Goal: Task Accomplishment & Management: Manage account settings

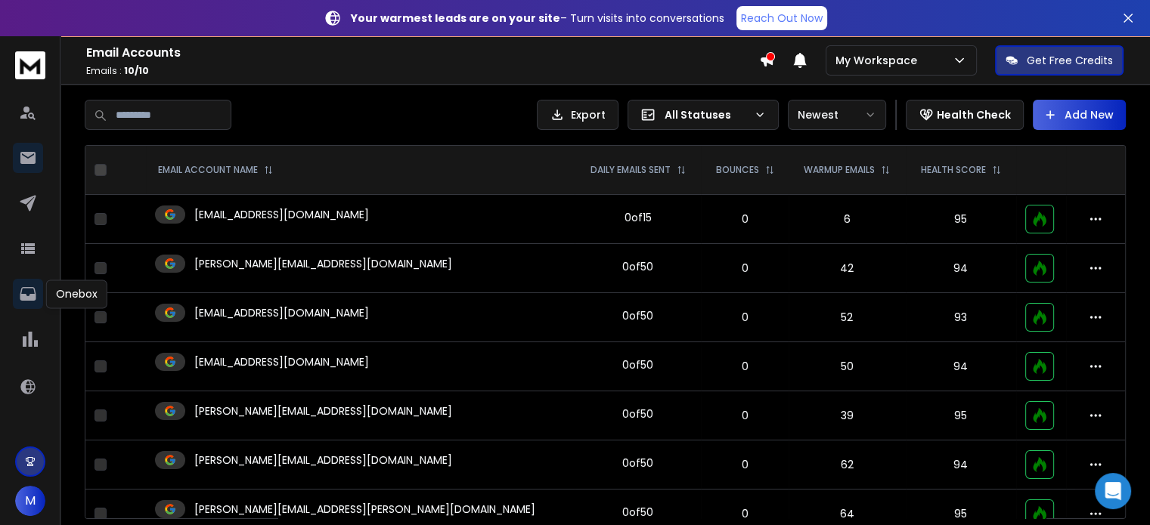
click at [26, 301] on icon at bounding box center [28, 294] width 18 height 18
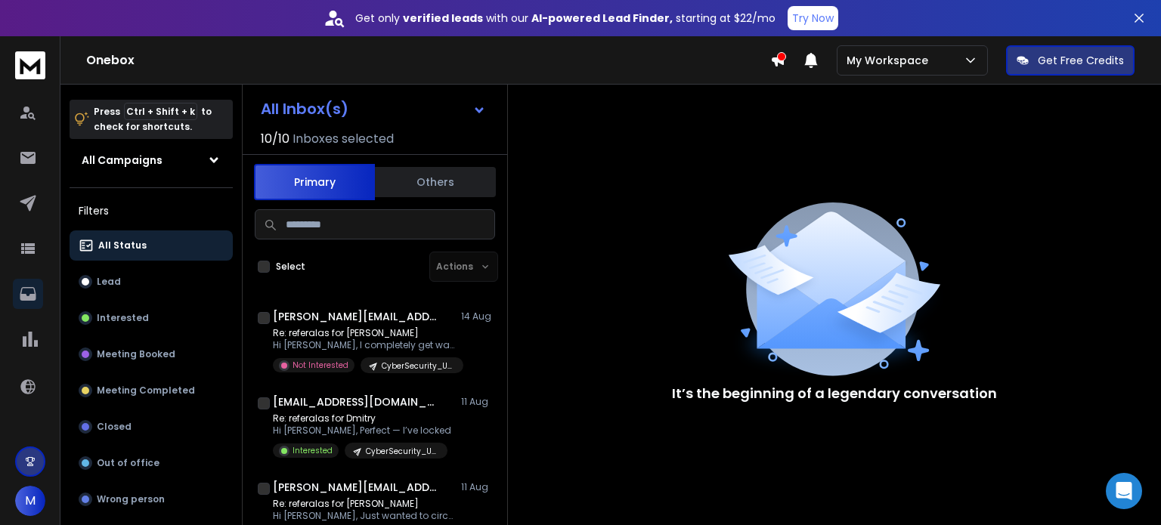
click at [28, 72] on img at bounding box center [30, 65] width 30 height 28
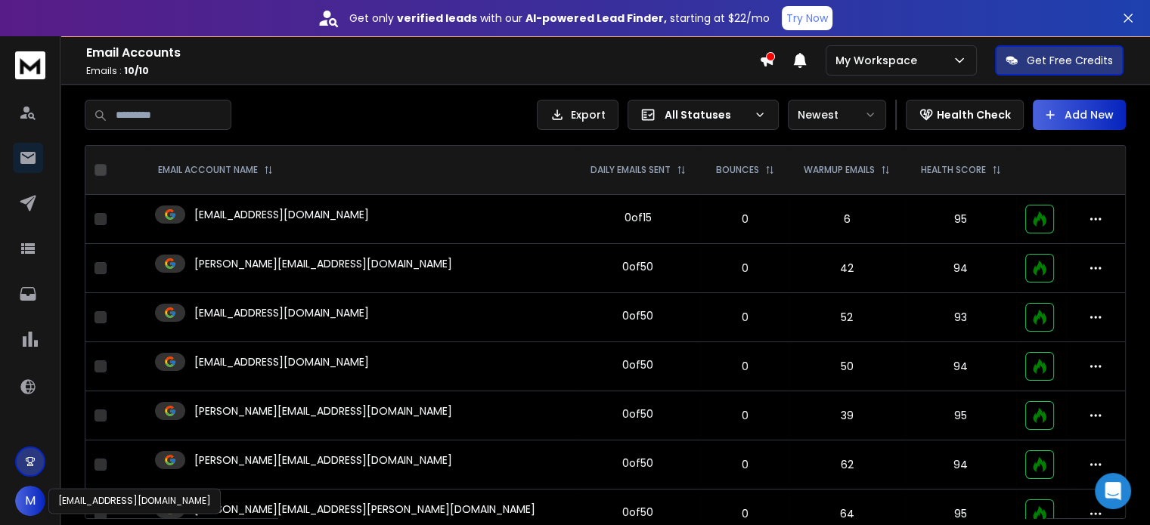
click at [34, 499] on span "M" at bounding box center [30, 501] width 30 height 30
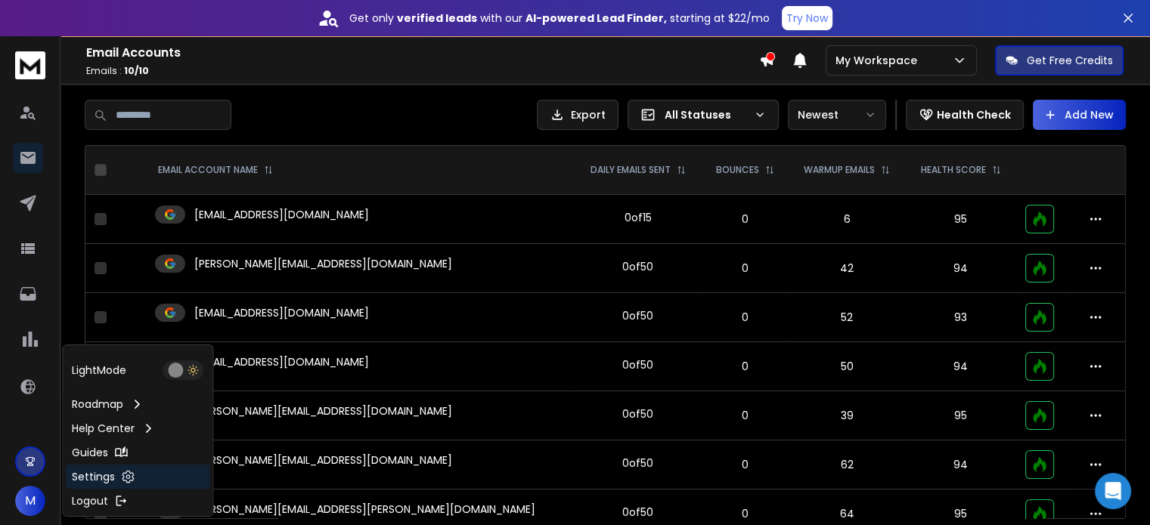
click at [85, 477] on p "Settings" at bounding box center [93, 476] width 43 height 15
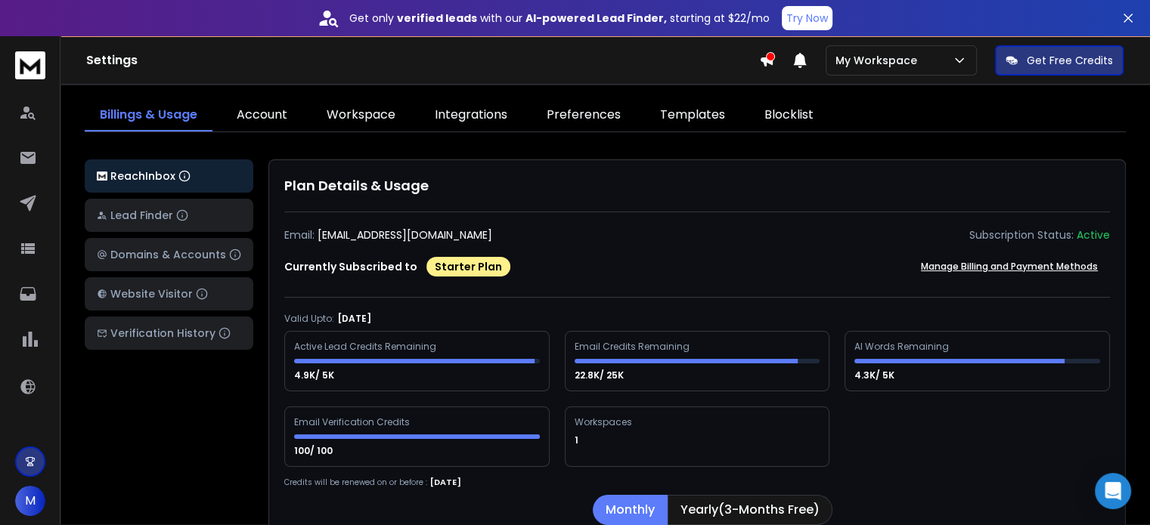
click at [254, 113] on link "Account" at bounding box center [261, 116] width 81 height 32
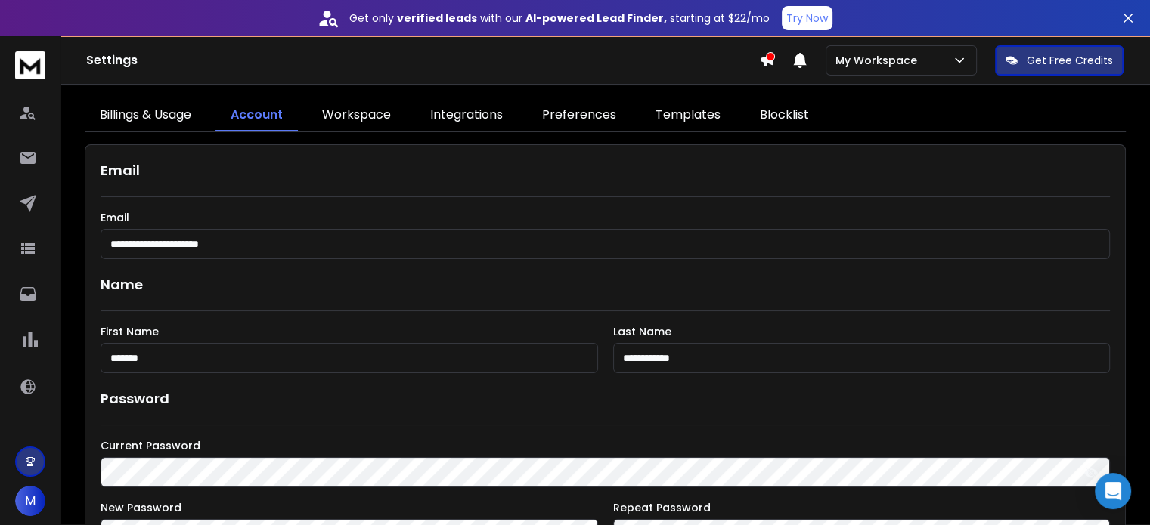
click at [149, 109] on link "Billings & Usage" at bounding box center [146, 116] width 122 height 32
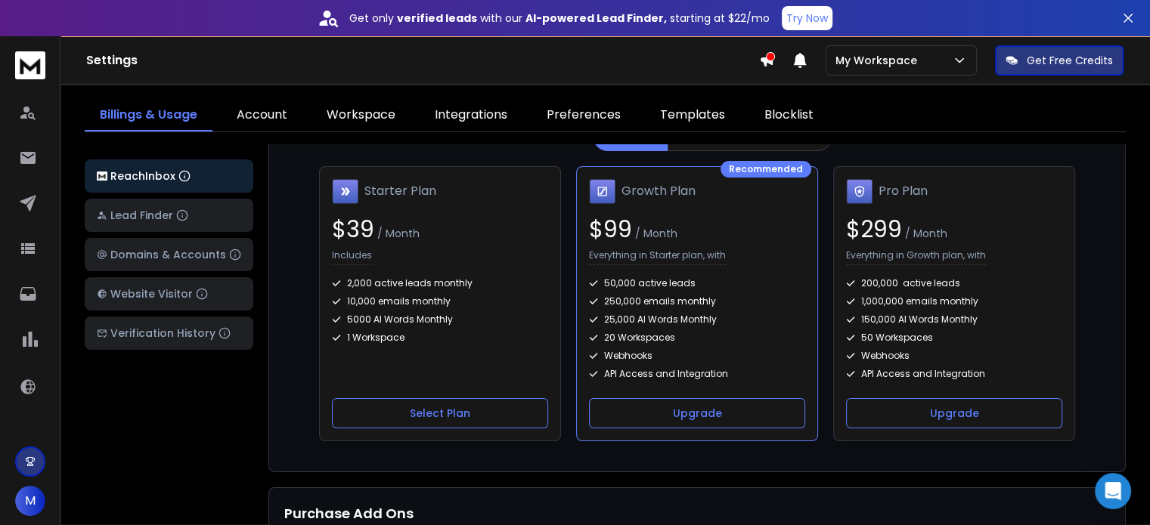
drag, startPoint x: 577, startPoint y: 235, endPoint x: 489, endPoint y: 326, distance: 126.7
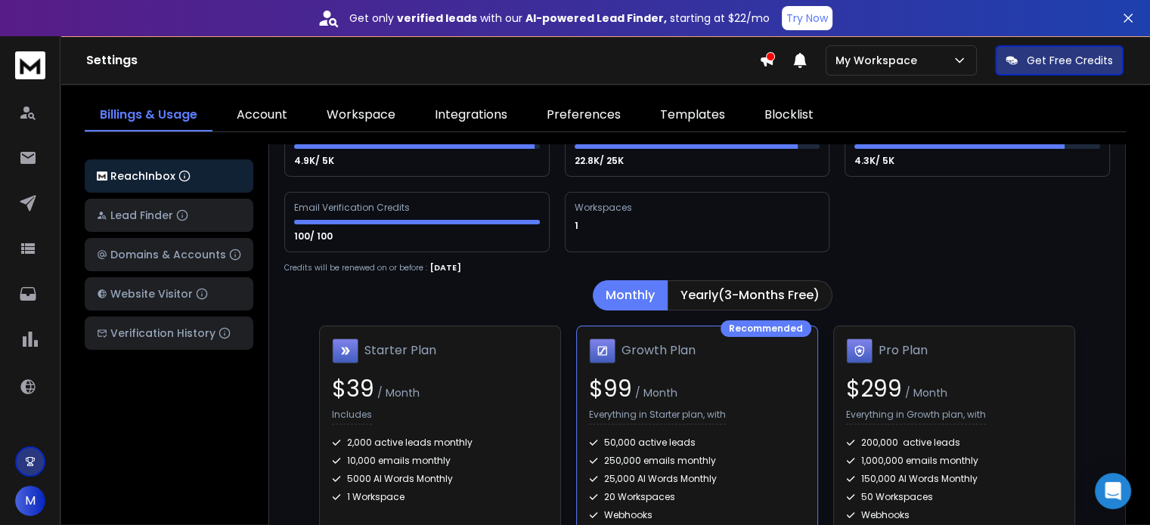
drag, startPoint x: 261, startPoint y: 441, endPoint x: 246, endPoint y: 357, distance: 85.2
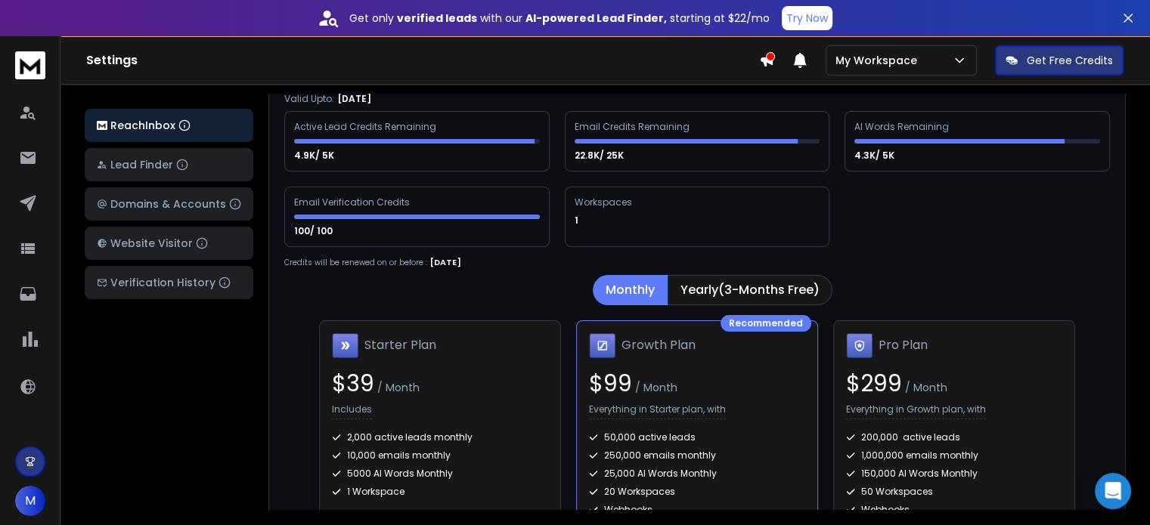
scroll to position [62, 0]
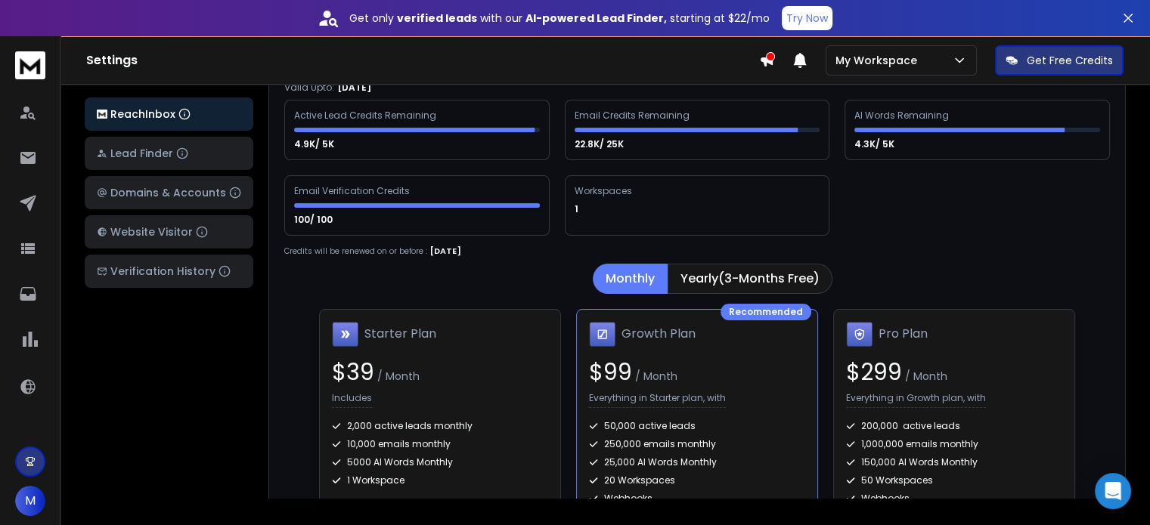
drag, startPoint x: 261, startPoint y: 433, endPoint x: 256, endPoint y: 528, distance: 95.4
drag, startPoint x: 260, startPoint y: 469, endPoint x: 251, endPoint y: 523, distance: 55.2
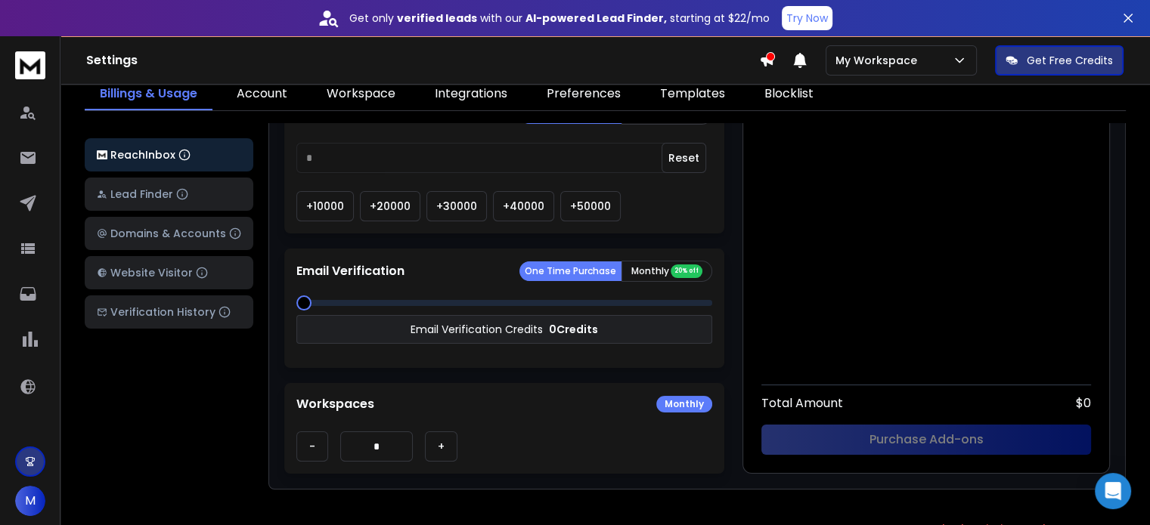
scroll to position [0, 0]
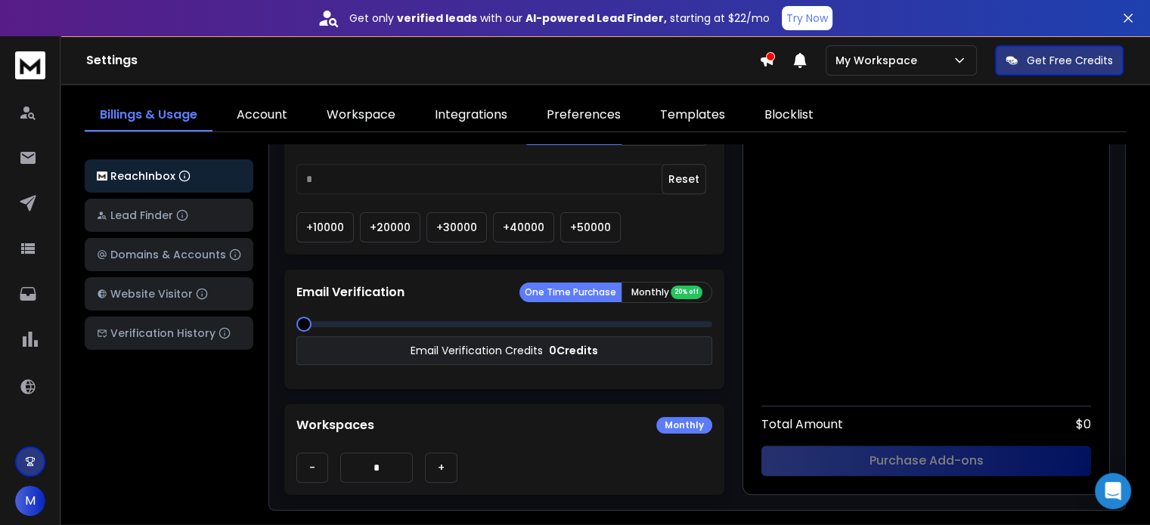
click at [266, 126] on link "Account" at bounding box center [261, 116] width 81 height 32
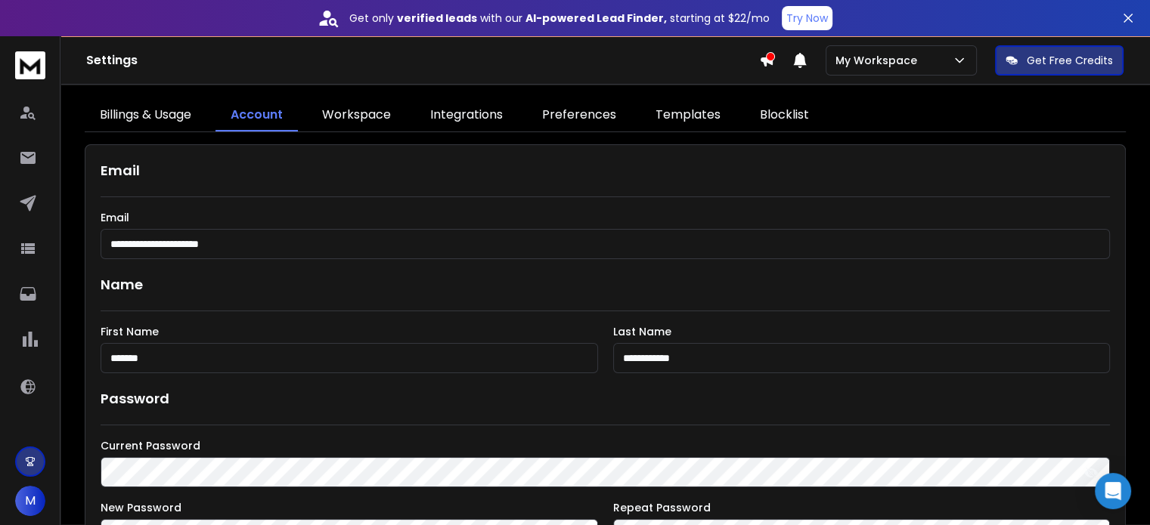
click at [128, 114] on link "Billings & Usage" at bounding box center [146, 116] width 122 height 32
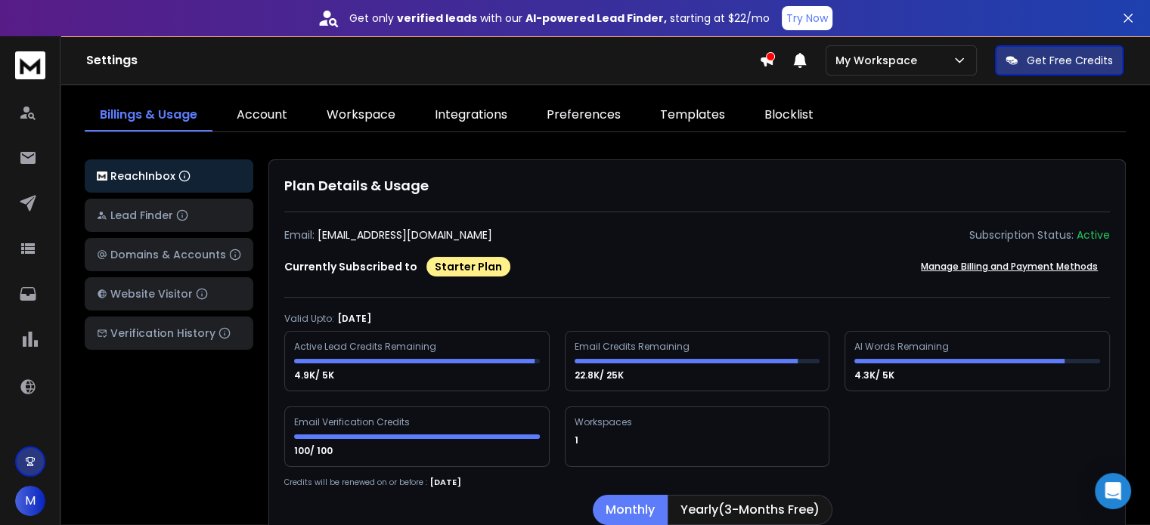
click at [1017, 271] on p "Manage Billing and Payment Methods" at bounding box center [1009, 267] width 177 height 12
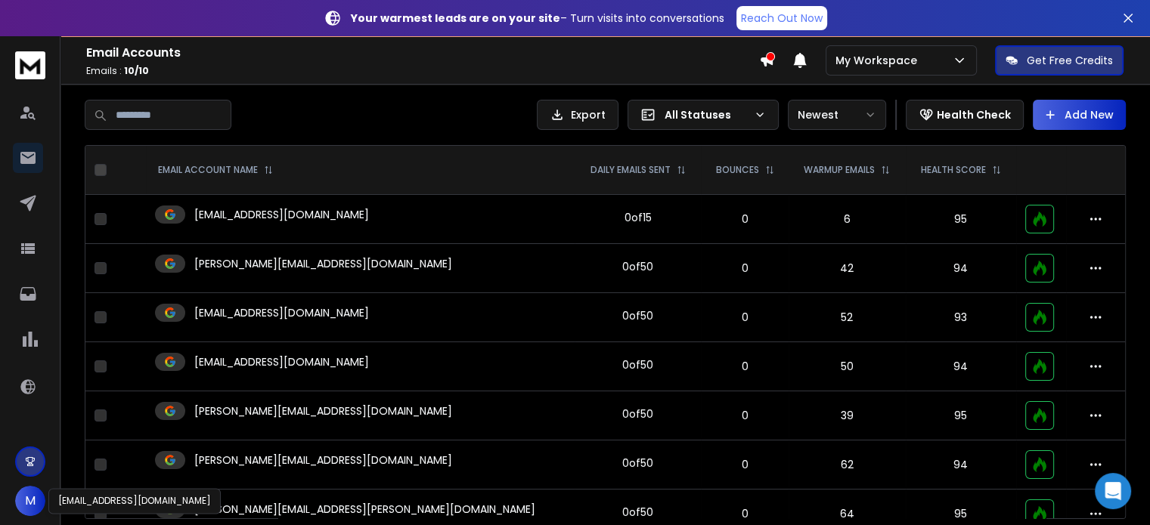
click at [33, 502] on span "M" at bounding box center [30, 501] width 30 height 30
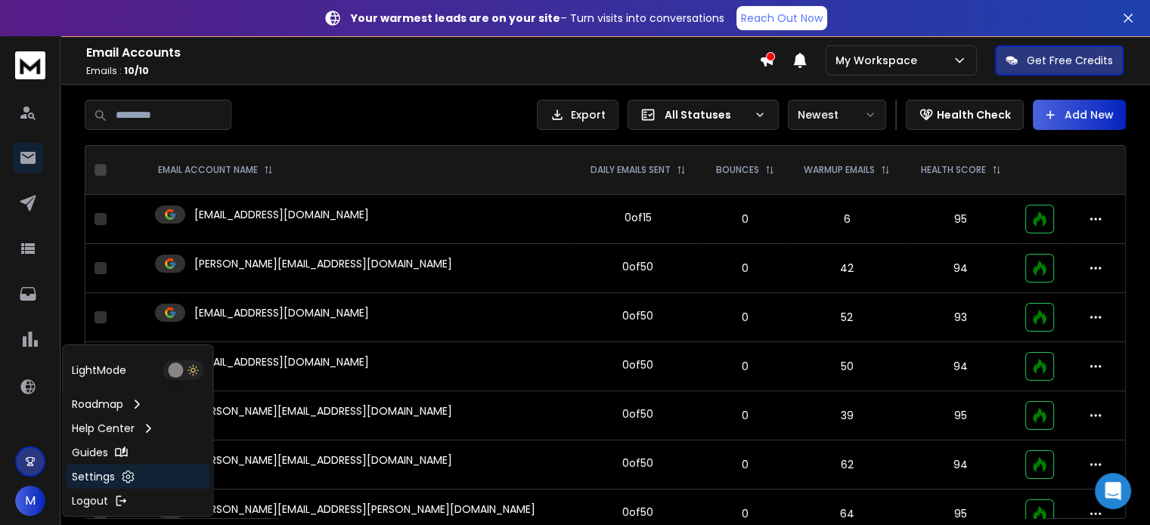
click at [88, 478] on p "Settings" at bounding box center [93, 476] width 43 height 15
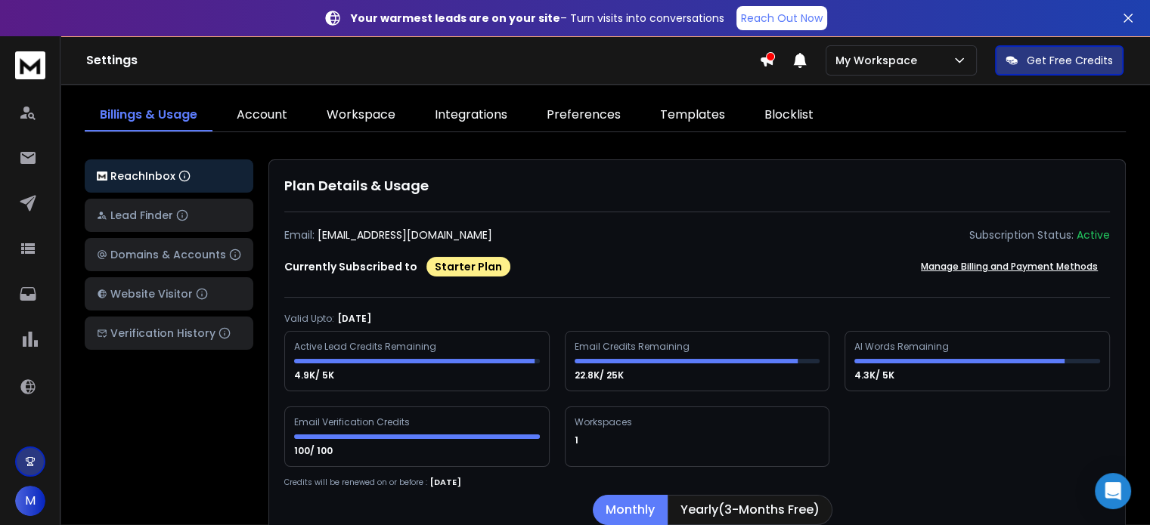
click at [1031, 256] on button "Manage Billing and Payment Methods" at bounding box center [1008, 267] width 201 height 30
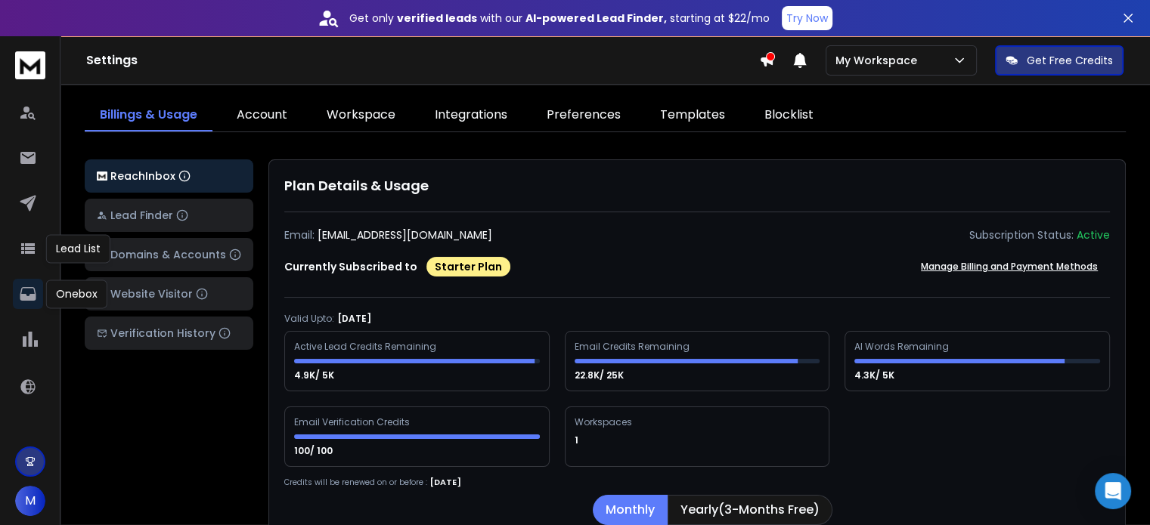
click at [25, 286] on icon at bounding box center [28, 294] width 18 height 18
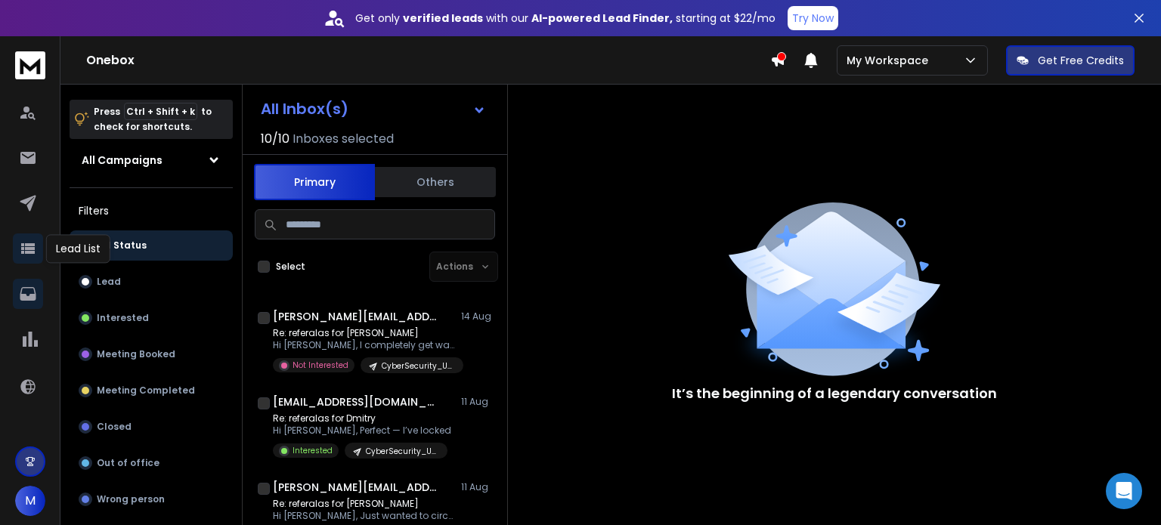
click at [22, 245] on icon at bounding box center [28, 248] width 14 height 11
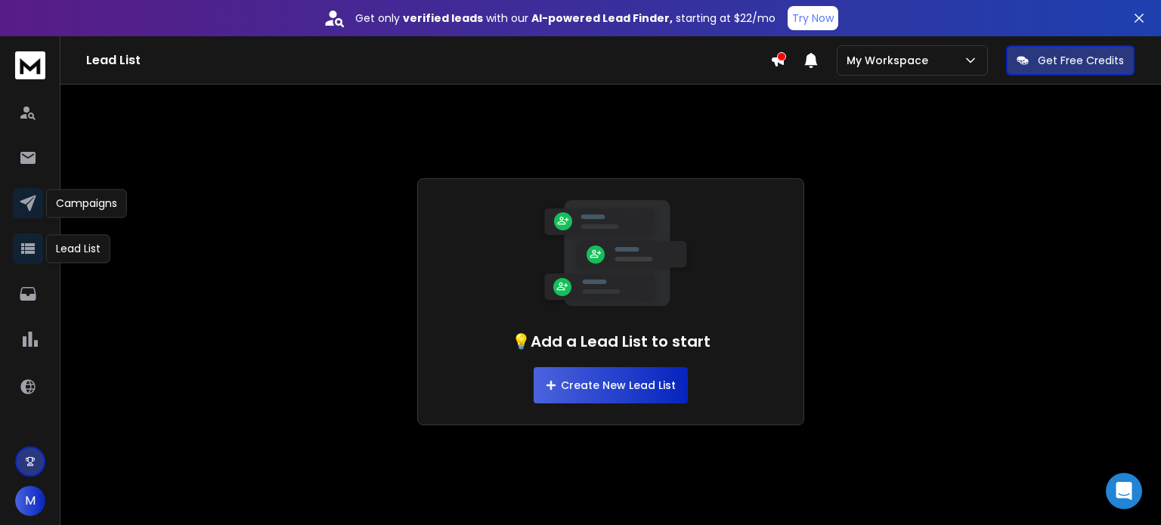
click at [36, 188] on link at bounding box center [28, 203] width 30 height 30
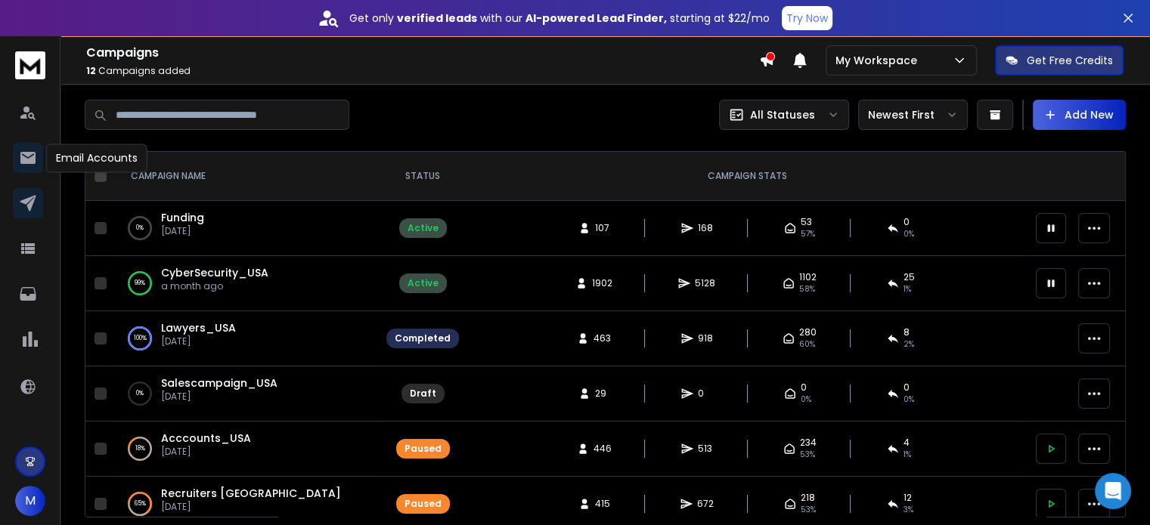
click at [15, 166] on link at bounding box center [28, 158] width 30 height 30
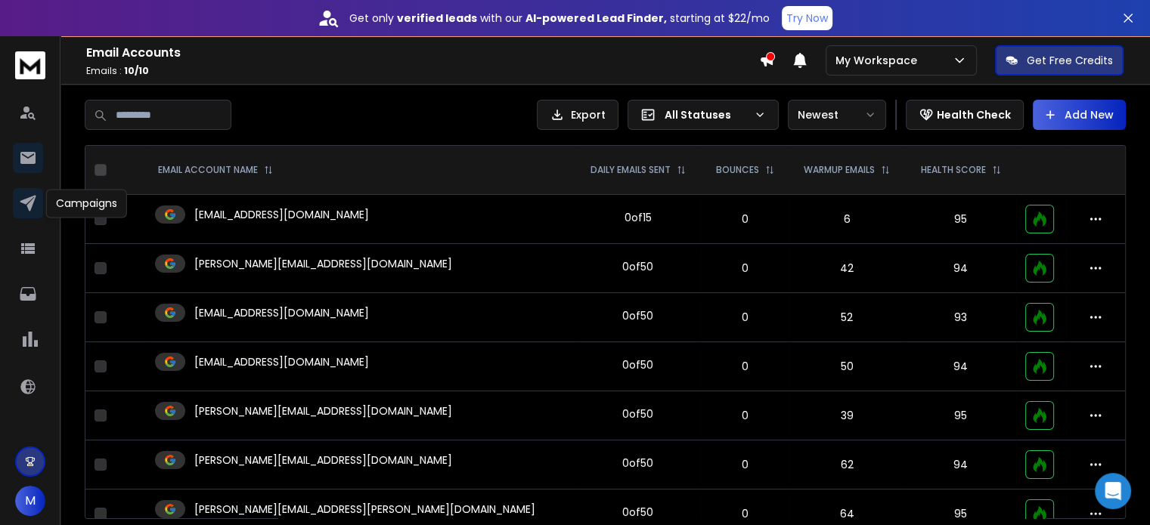
click at [15, 205] on link at bounding box center [28, 203] width 30 height 30
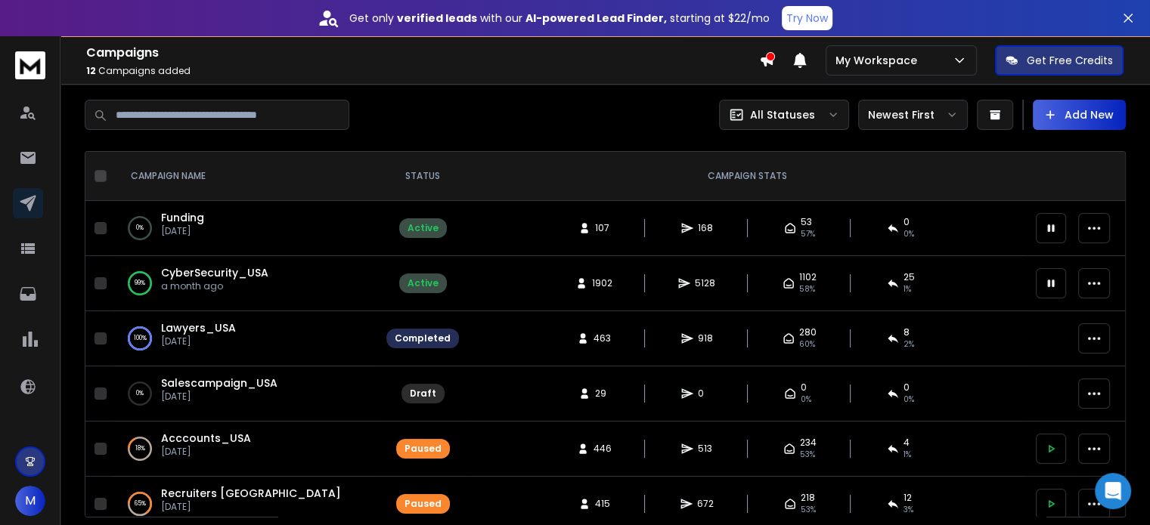
click at [280, 234] on div "0 % Funding 7 days ago" at bounding box center [245, 228] width 234 height 36
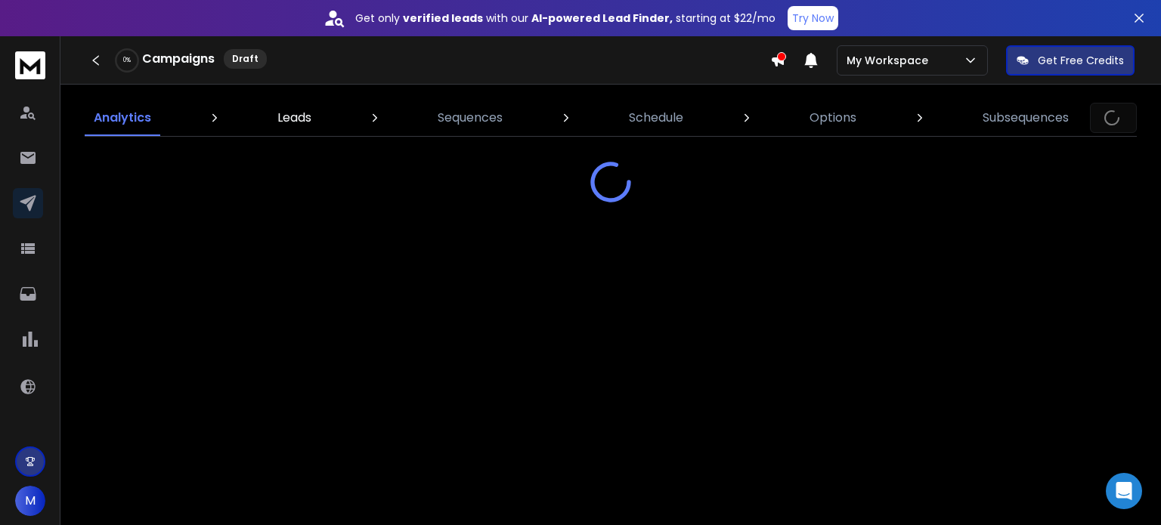
click at [301, 125] on p "Leads" at bounding box center [294, 118] width 34 height 18
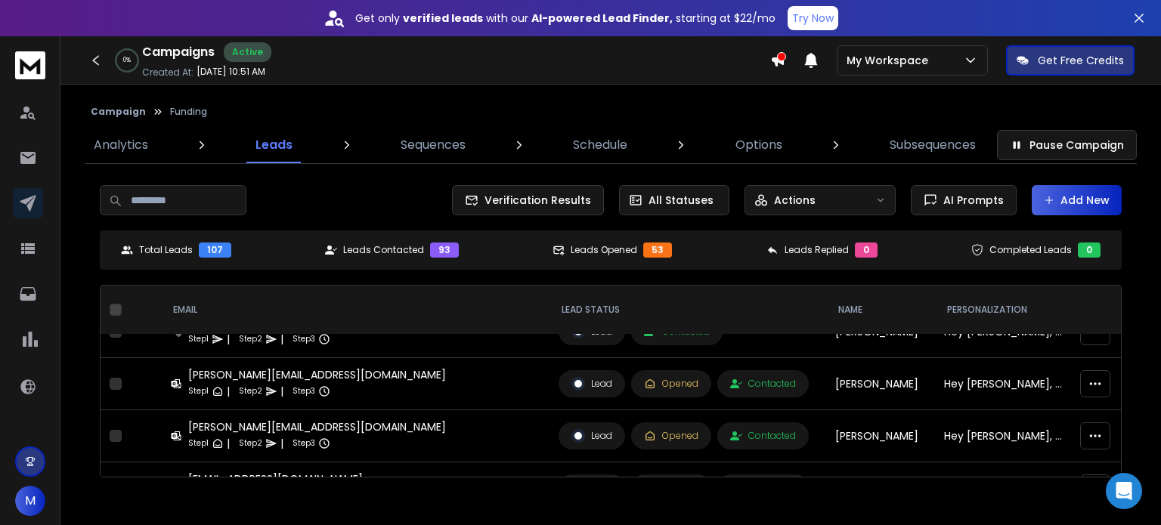
scroll to position [1006, 0]
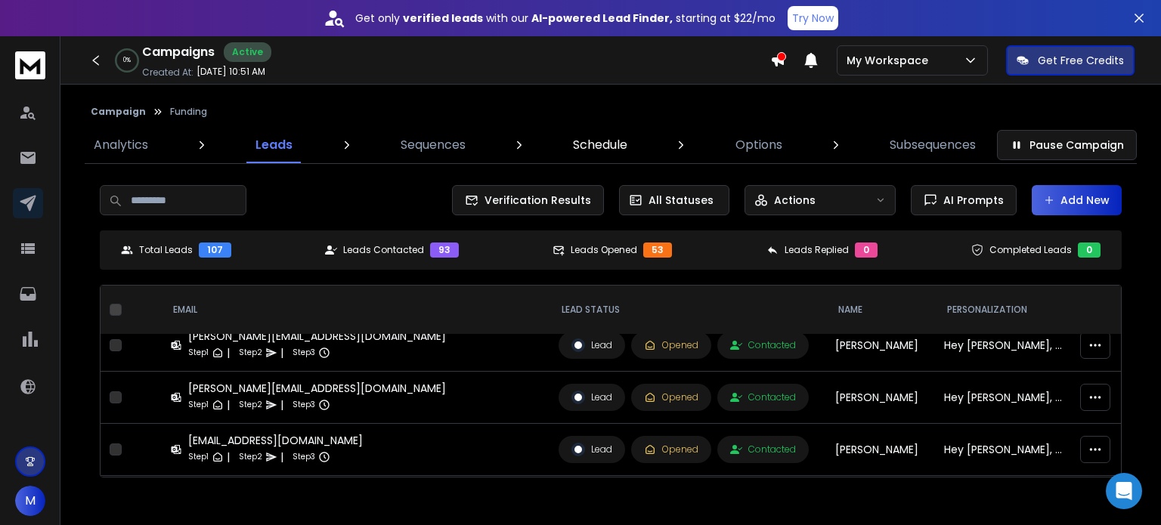
click at [627, 144] on p "Schedule" at bounding box center [600, 145] width 54 height 18
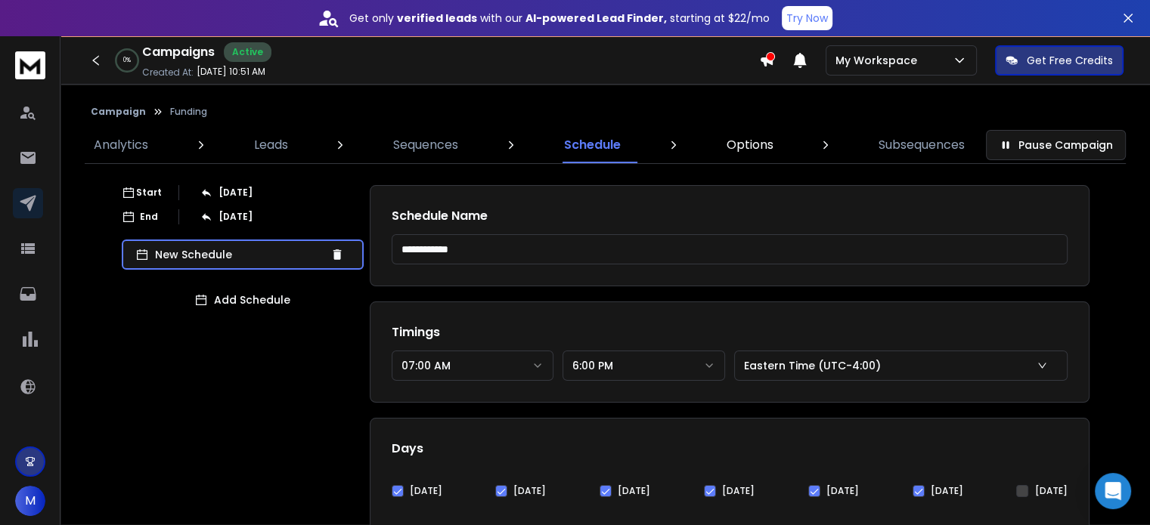
click at [727, 150] on p "Options" at bounding box center [749, 145] width 47 height 18
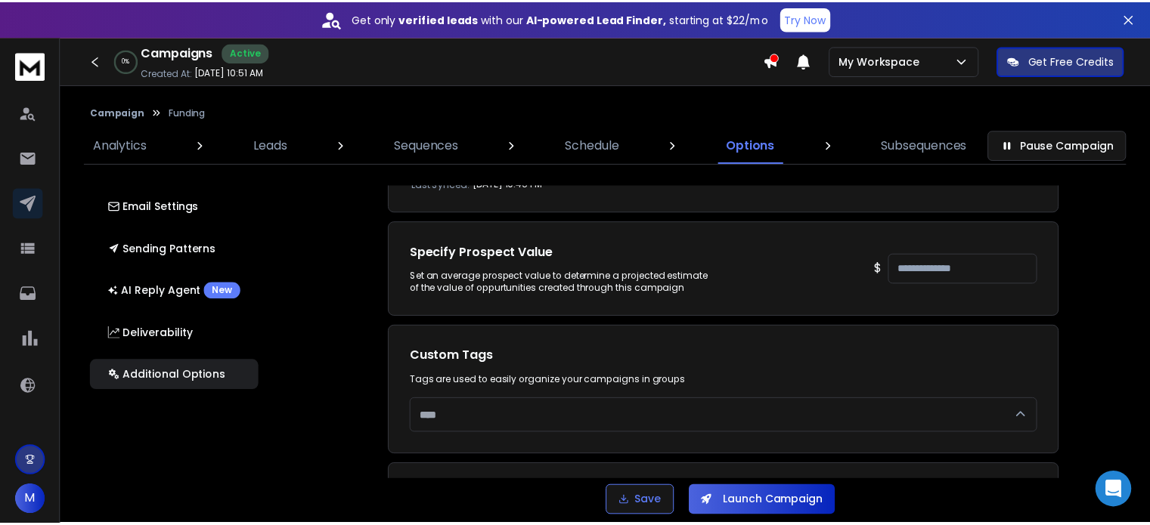
scroll to position [2929, 0]
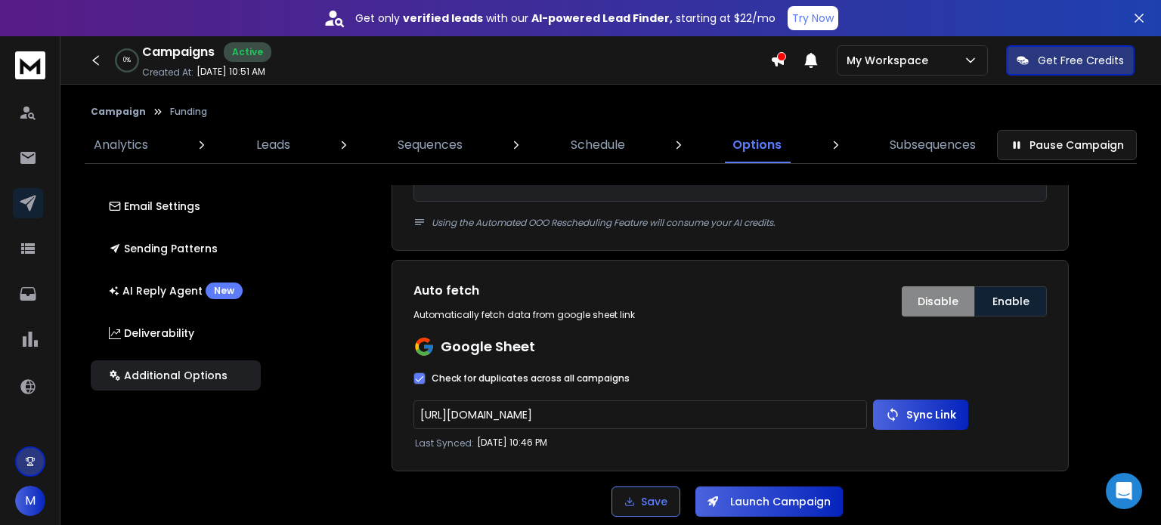
click at [1013, 286] on button "Enable" at bounding box center [1010, 301] width 73 height 30
click at [906, 407] on p "Sync Link" at bounding box center [931, 414] width 50 height 15
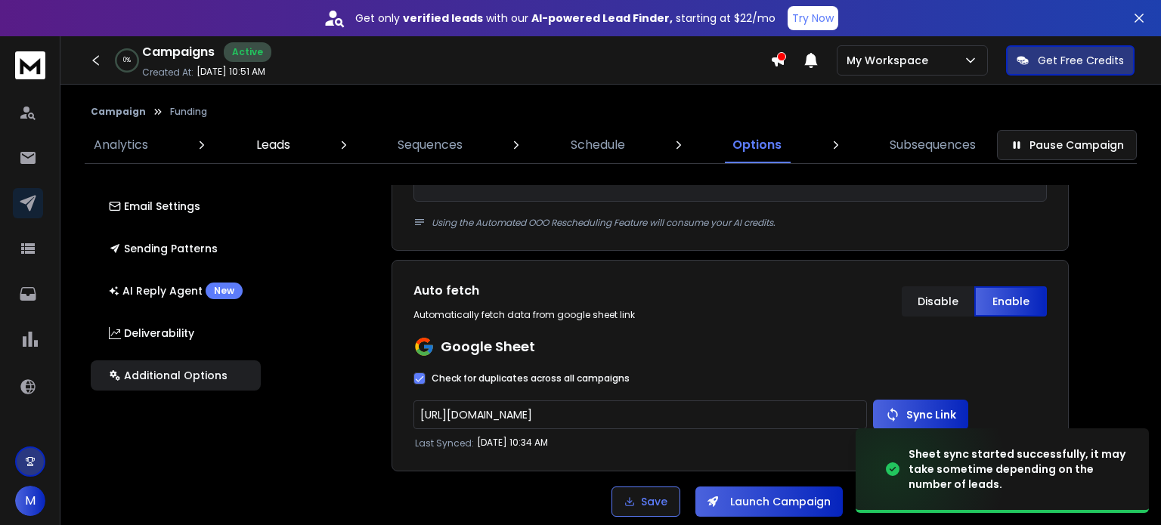
click at [273, 142] on p "Leads" at bounding box center [273, 145] width 34 height 18
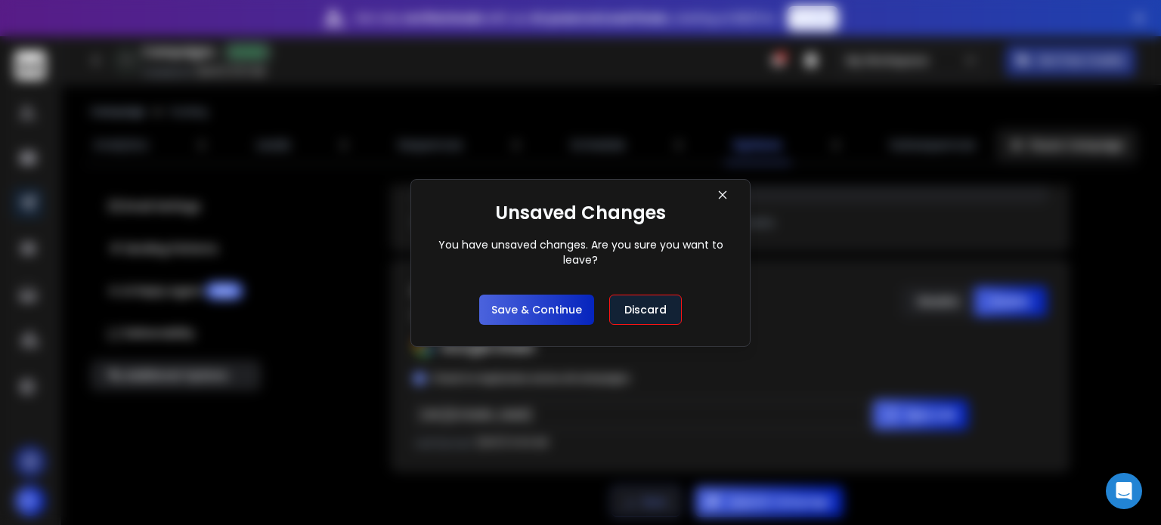
click at [543, 310] on button "Save & Continue" at bounding box center [536, 310] width 115 height 30
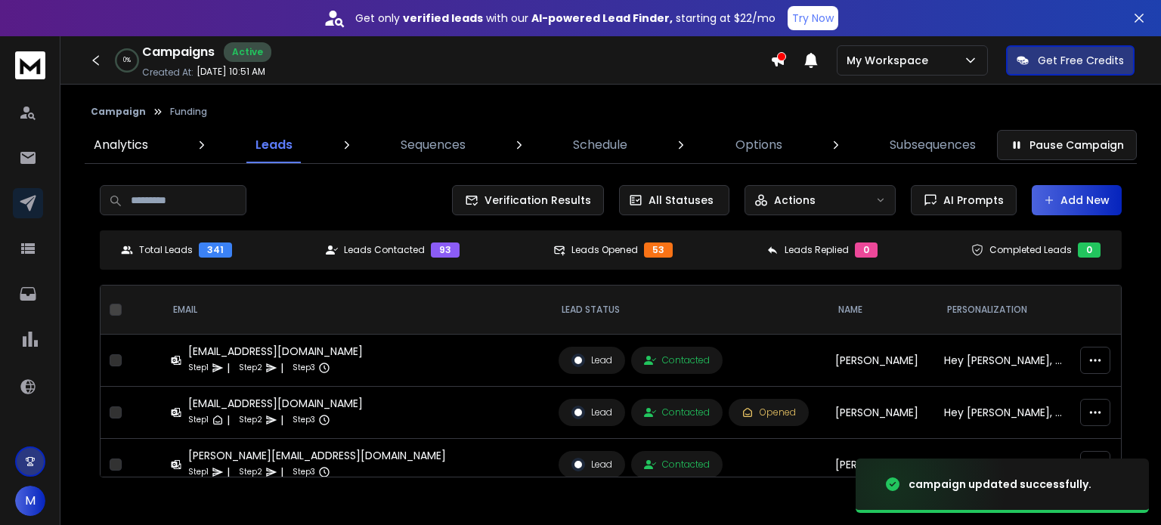
click at [136, 141] on p "Analytics" at bounding box center [121, 145] width 54 height 18
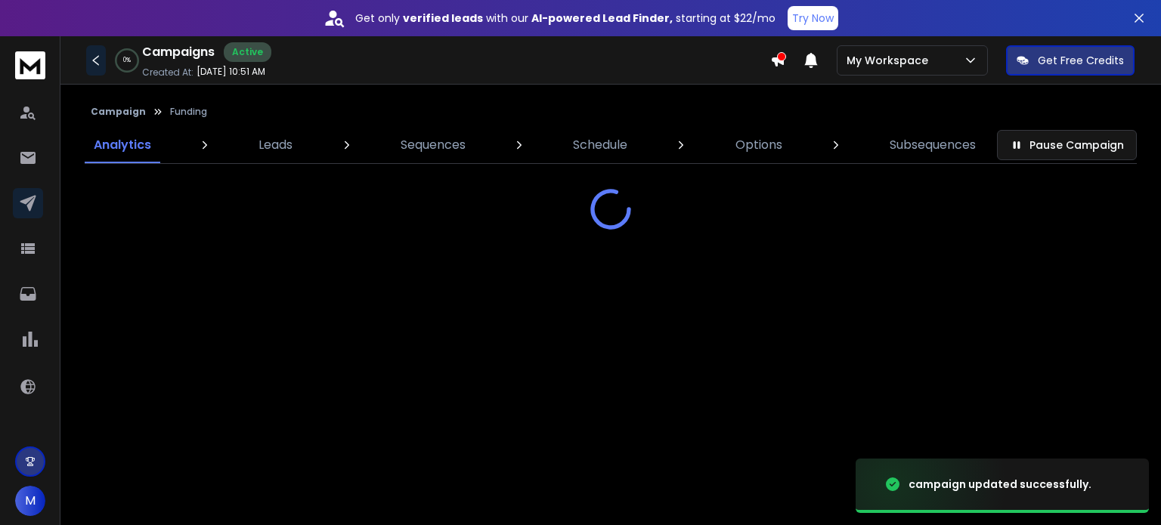
click at [97, 63] on icon at bounding box center [95, 60] width 6 height 10
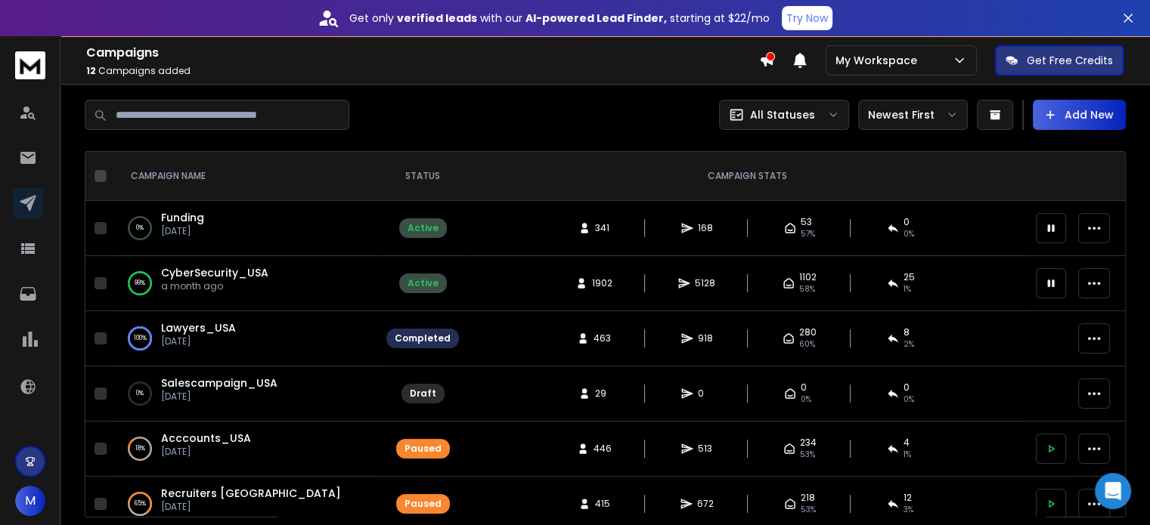
click at [509, 245] on td "341 168 53 57 % 0 0 %" at bounding box center [747, 228] width 559 height 55
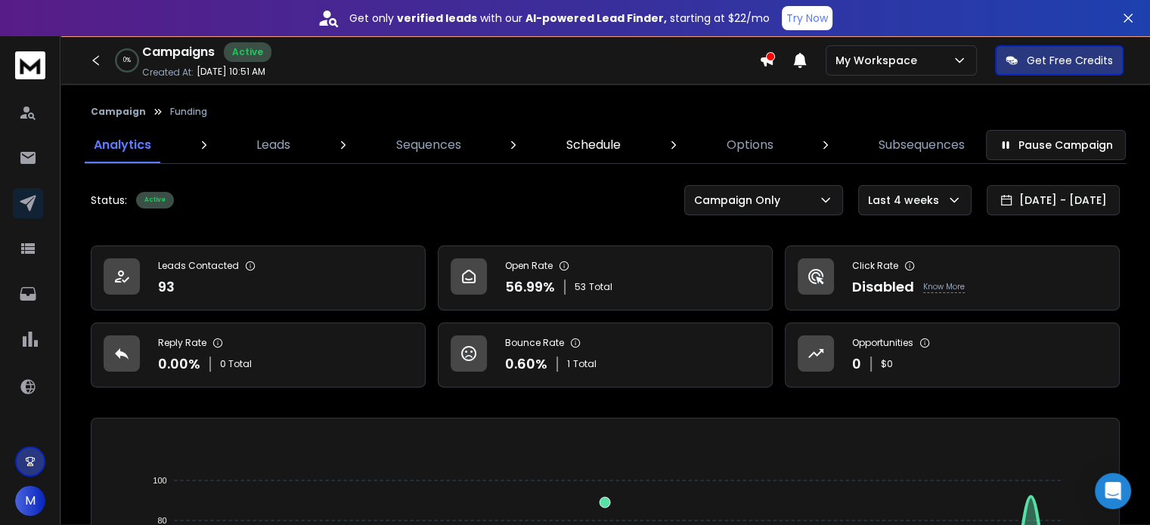
click at [599, 142] on p "Schedule" at bounding box center [593, 145] width 54 height 18
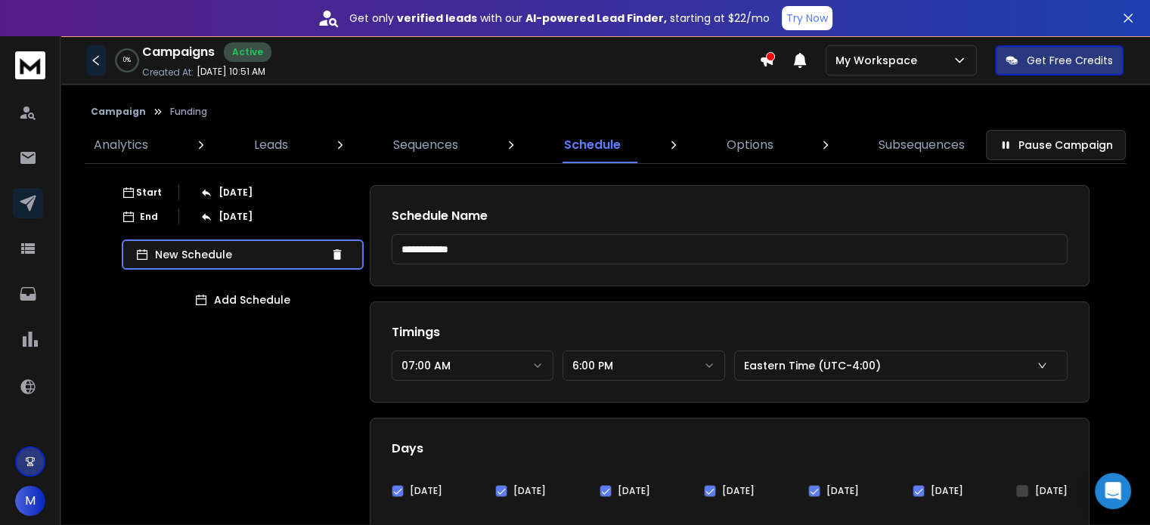
click at [89, 67] on button at bounding box center [96, 60] width 20 height 30
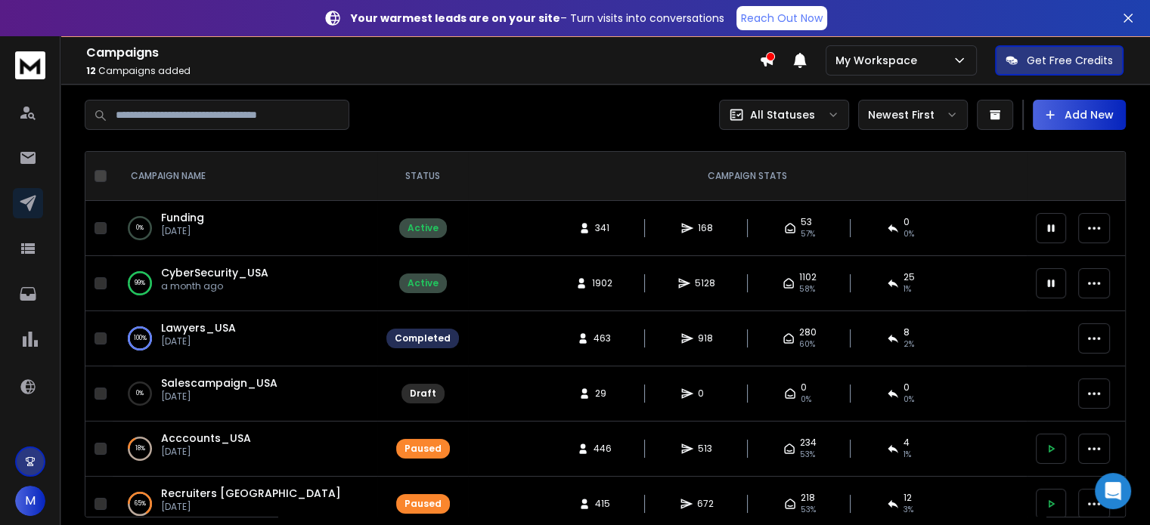
click at [242, 223] on div "0 % Funding 7 days ago" at bounding box center [245, 228] width 234 height 36
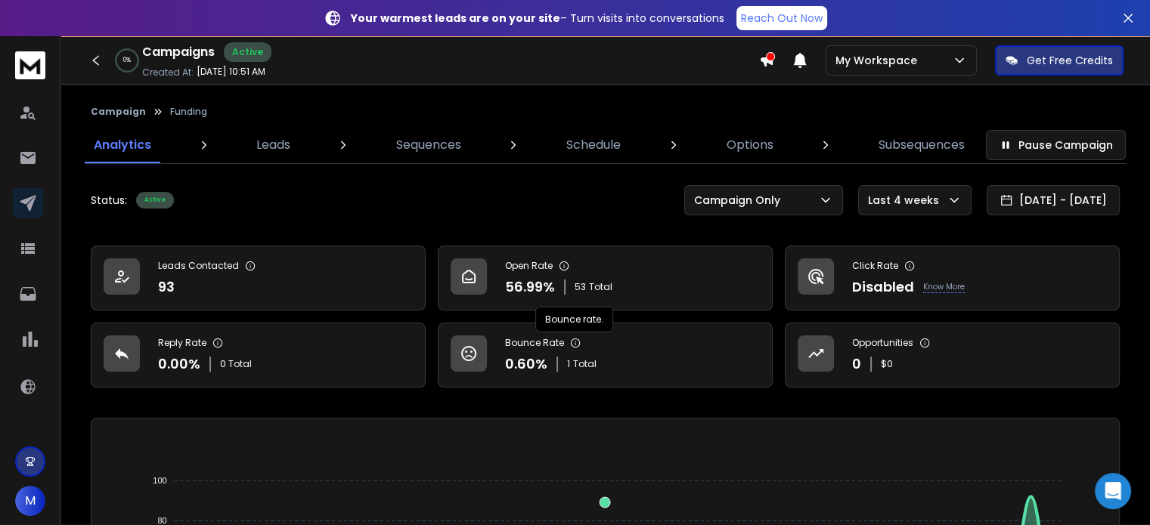
click at [574, 342] on icon at bounding box center [574, 343] width 1 height 5
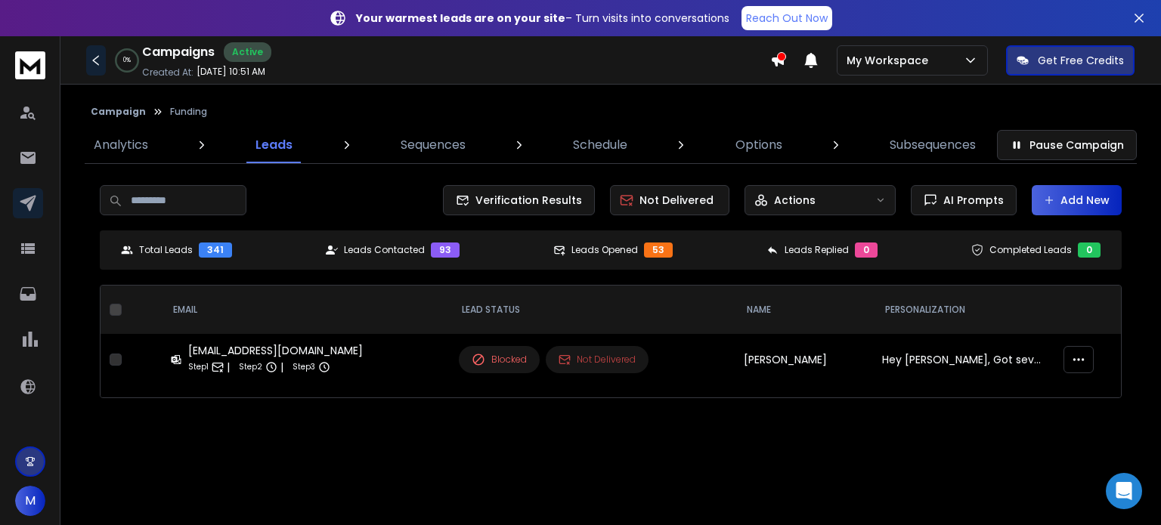
click at [99, 60] on icon at bounding box center [96, 61] width 14 height 14
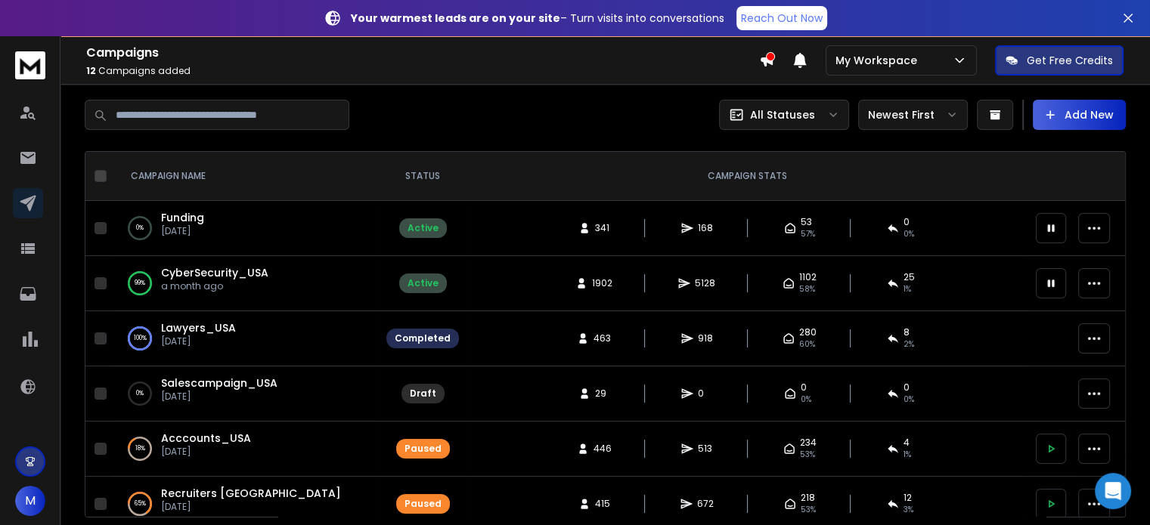
click at [329, 266] on div "99 % CyberSecurity_USA a month ago" at bounding box center [245, 283] width 234 height 36
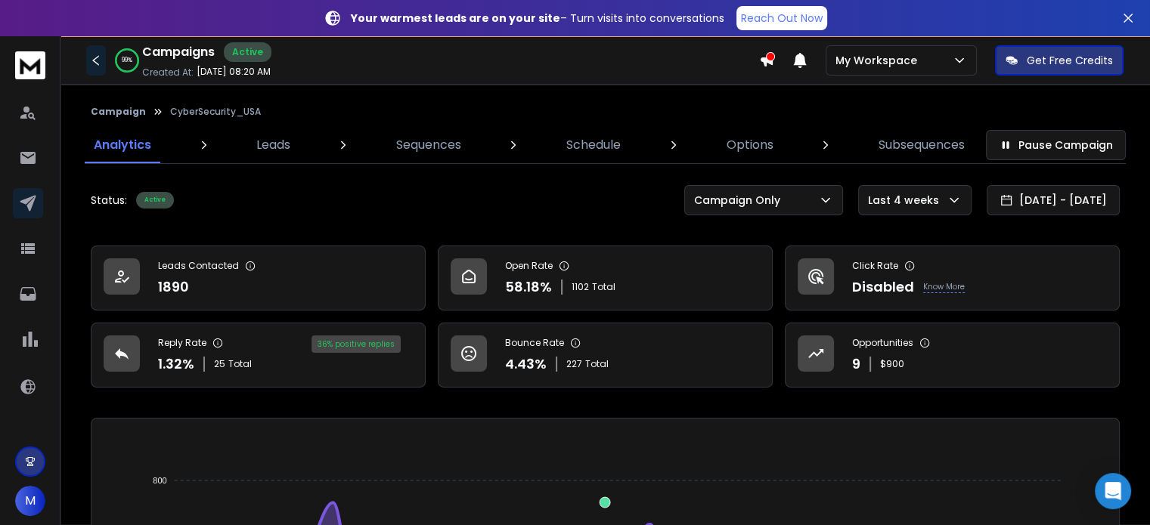
click at [90, 60] on icon at bounding box center [96, 61] width 14 height 14
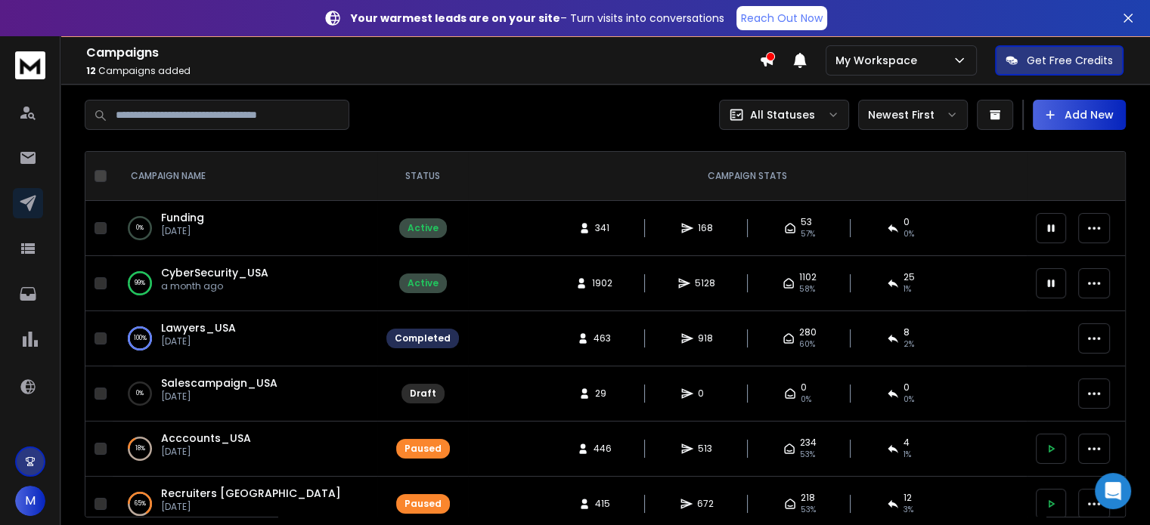
click at [520, 346] on div "463 918 280 60 % 8 2 %" at bounding box center [747, 338] width 540 height 24
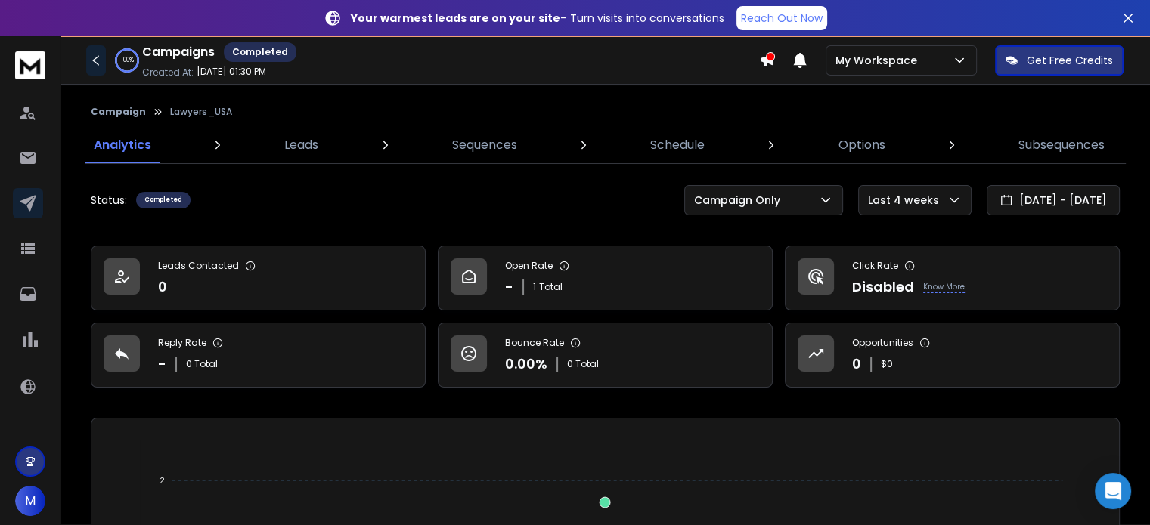
click at [91, 58] on icon at bounding box center [96, 61] width 14 height 14
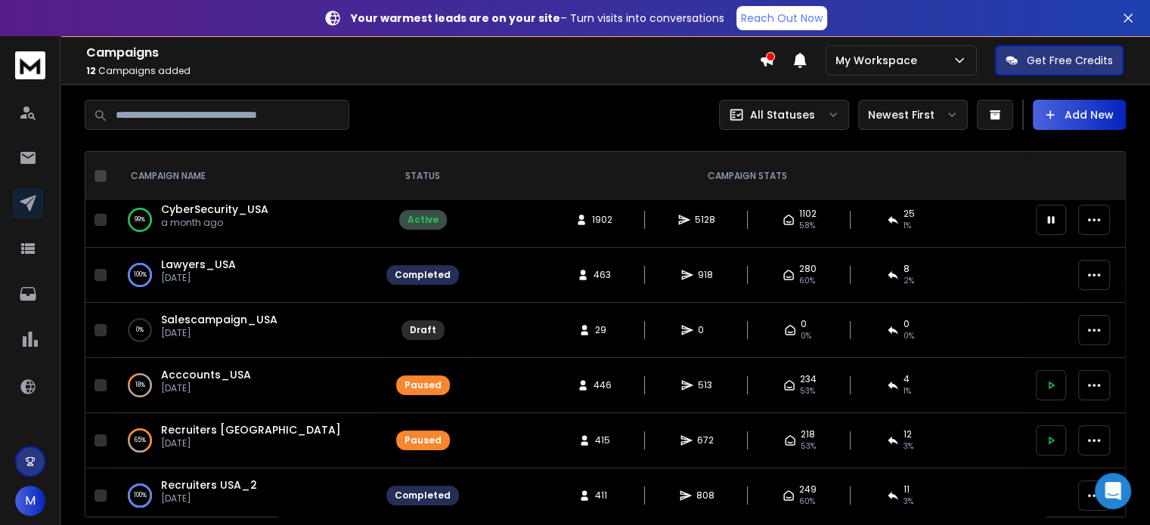
drag, startPoint x: 508, startPoint y: 380, endPoint x: 497, endPoint y: 396, distance: 19.1
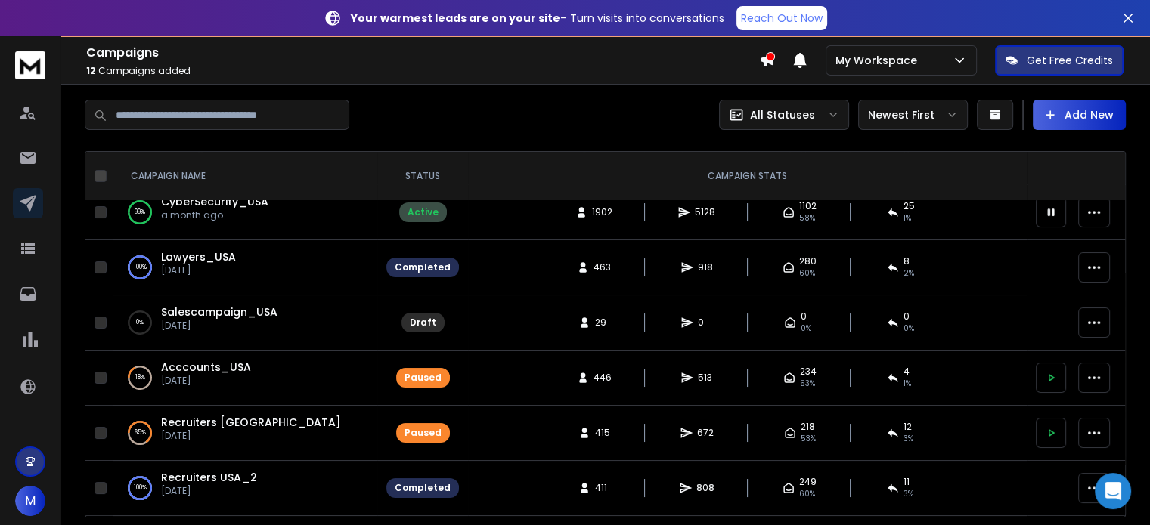
click at [506, 373] on div "446 513 234 53 % 4 1 %" at bounding box center [747, 378] width 540 height 24
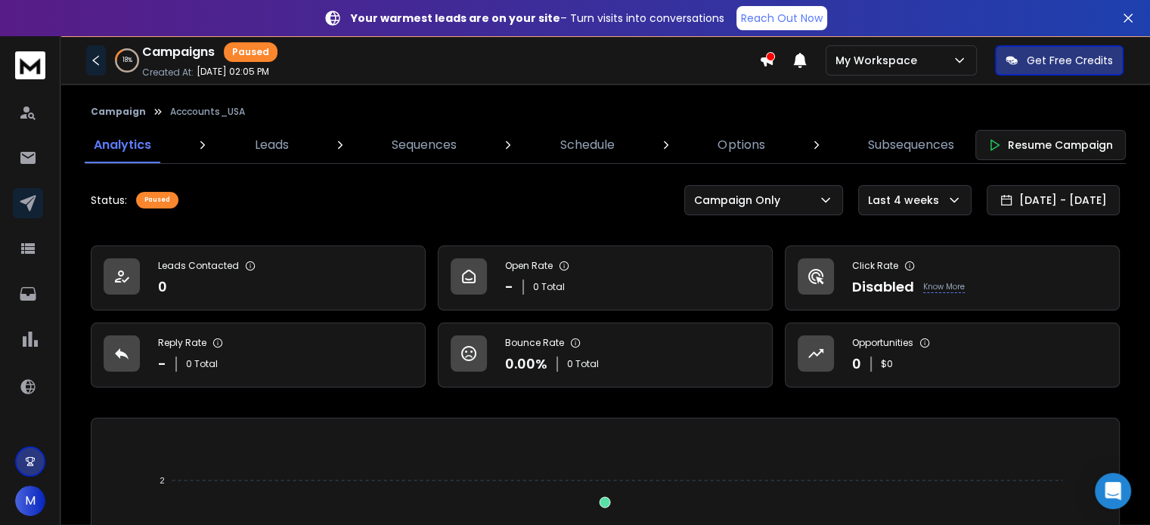
click at [87, 58] on button at bounding box center [96, 60] width 20 height 30
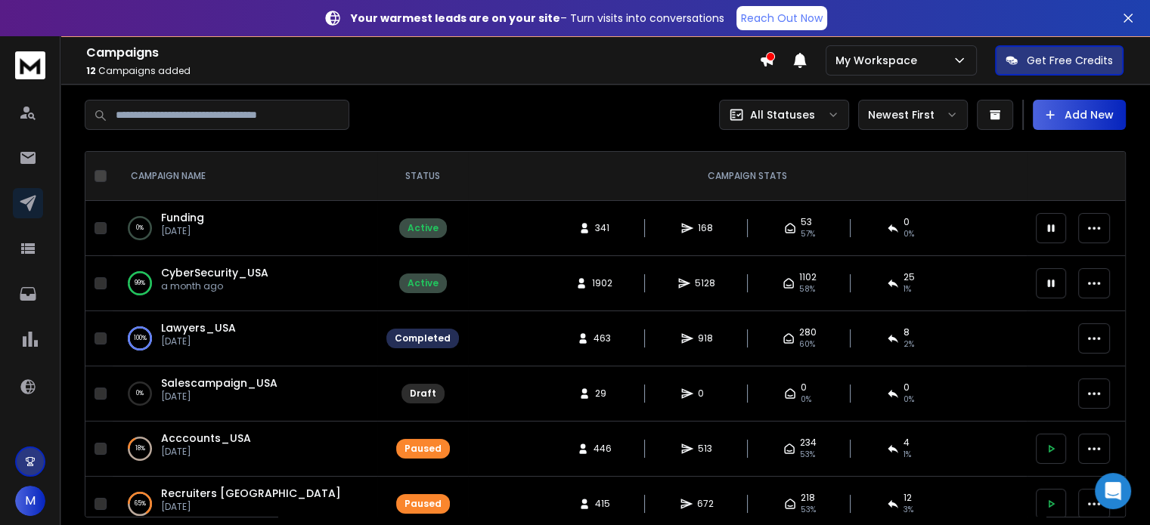
click at [514, 510] on div "415 672 218 53 % 12 3 %" at bounding box center [747, 504] width 540 height 24
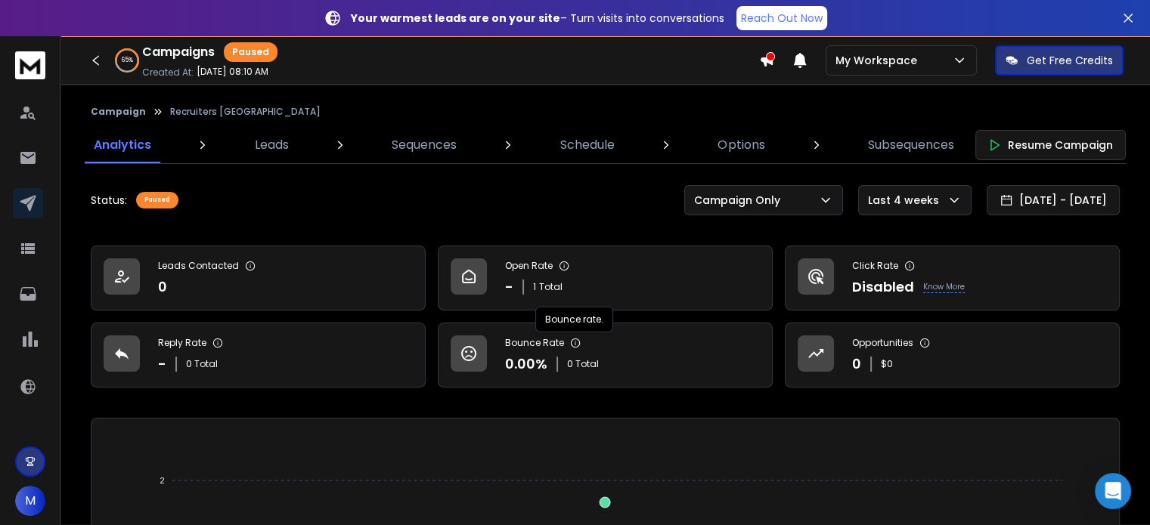
click at [571, 341] on icon at bounding box center [575, 343] width 11 height 11
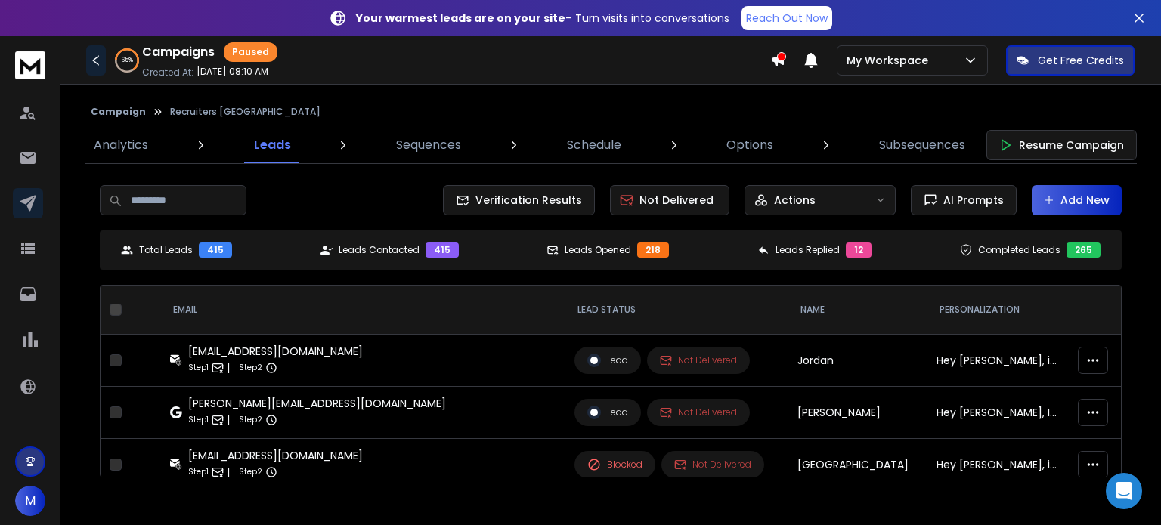
click at [97, 57] on icon at bounding box center [96, 61] width 14 height 14
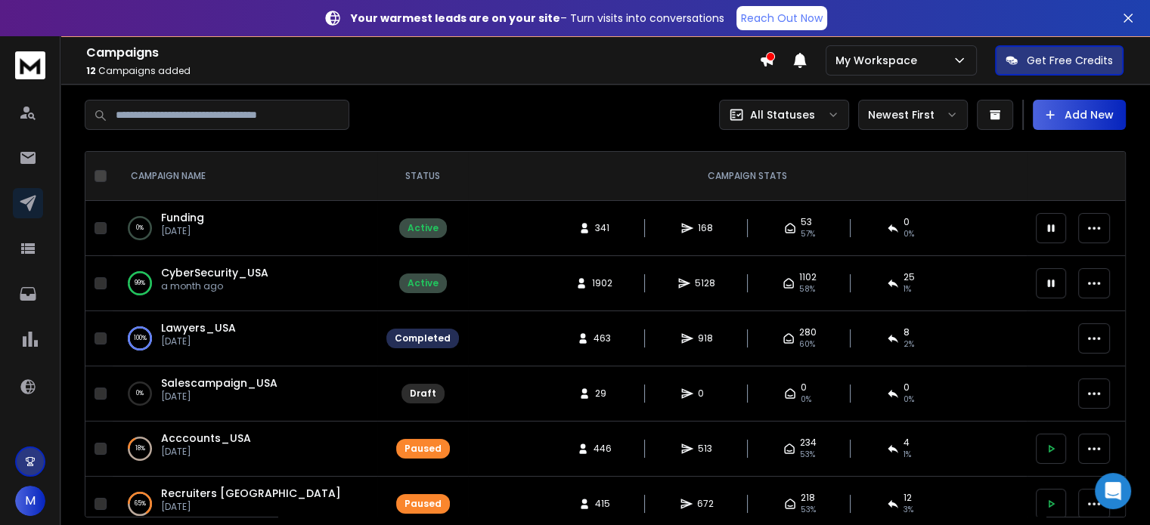
click at [38, 66] on img at bounding box center [30, 65] width 30 height 28
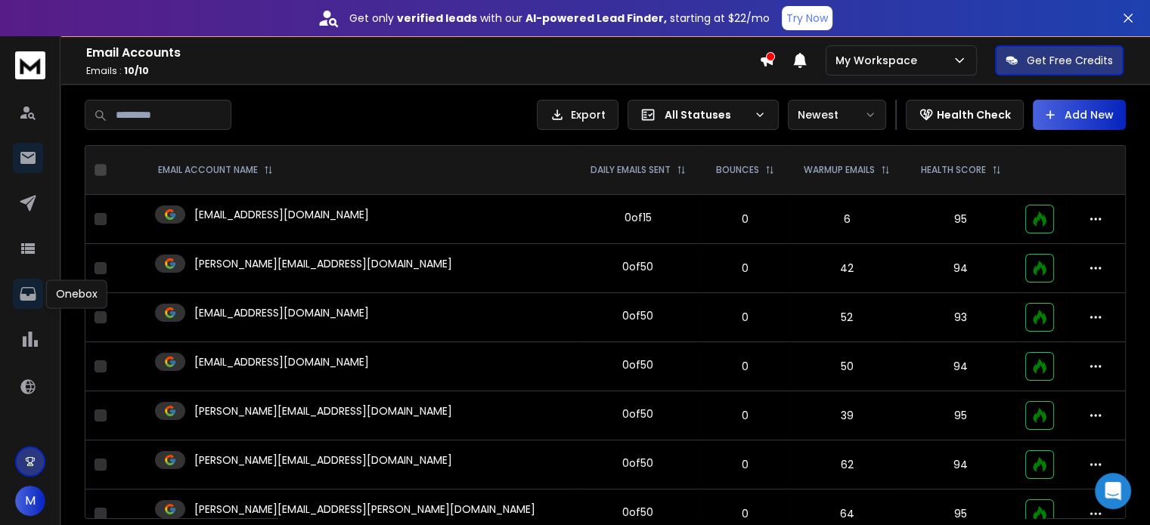
click at [34, 292] on icon at bounding box center [28, 294] width 16 height 14
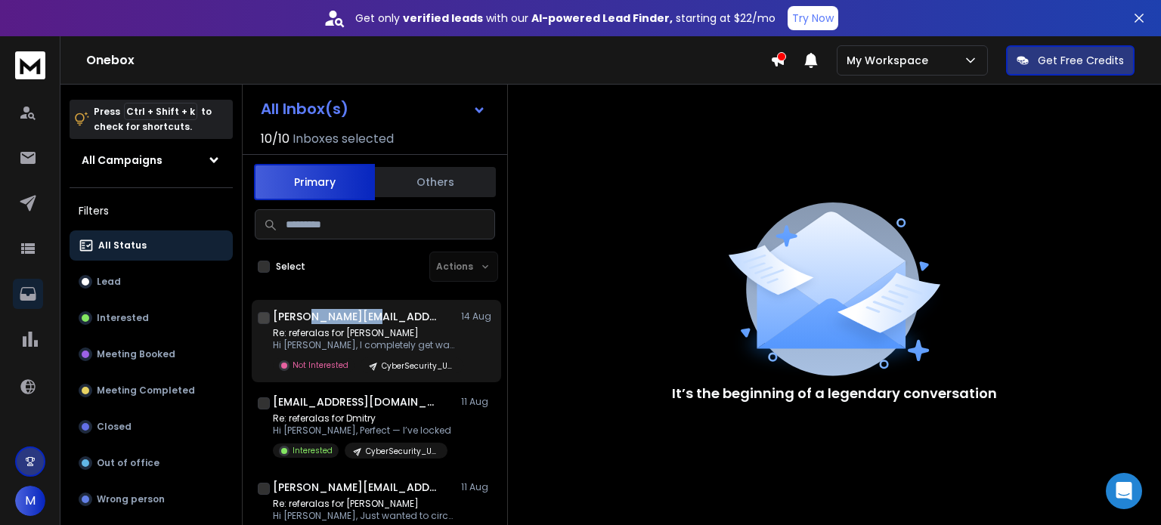
drag, startPoint x: 384, startPoint y: 319, endPoint x: 317, endPoint y: 313, distance: 66.8
click at [317, 313] on div "David@avasek.com 14 Aug" at bounding box center [384, 316] width 222 height 15
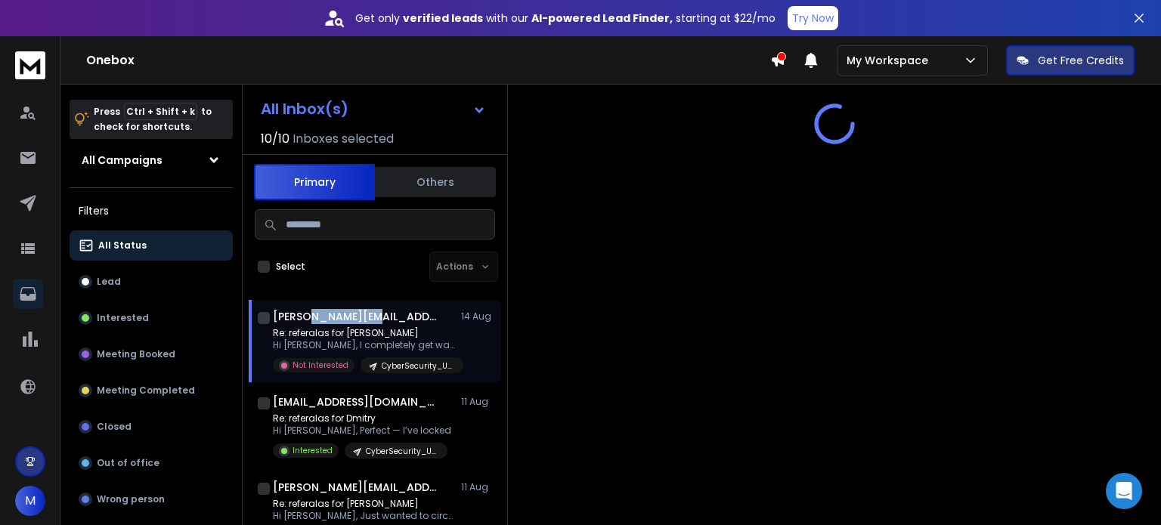
copy h1 "avasek.com"
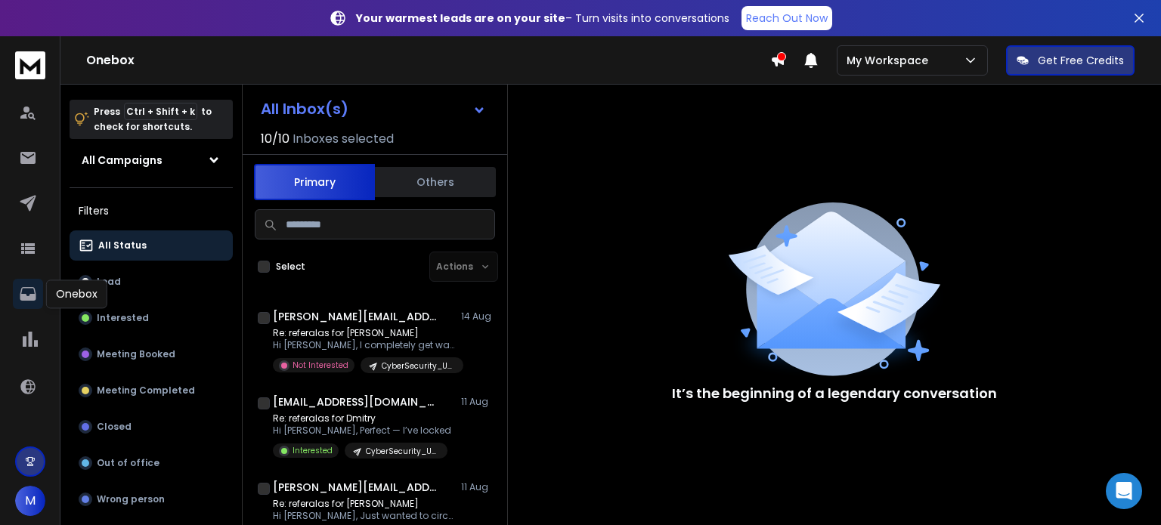
click at [19, 292] on icon at bounding box center [28, 294] width 18 height 18
click at [31, 166] on icon at bounding box center [28, 158] width 18 height 18
